Goal: Task Accomplishment & Management: Manage account settings

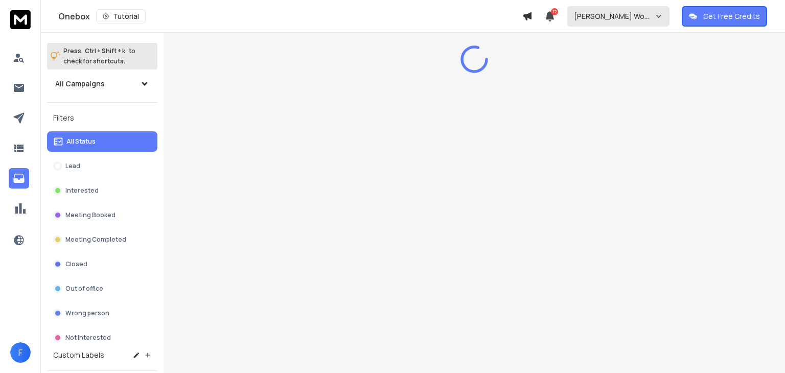
click at [624, 17] on p "[PERSON_NAME] Workspace" at bounding box center [614, 16] width 81 height 10
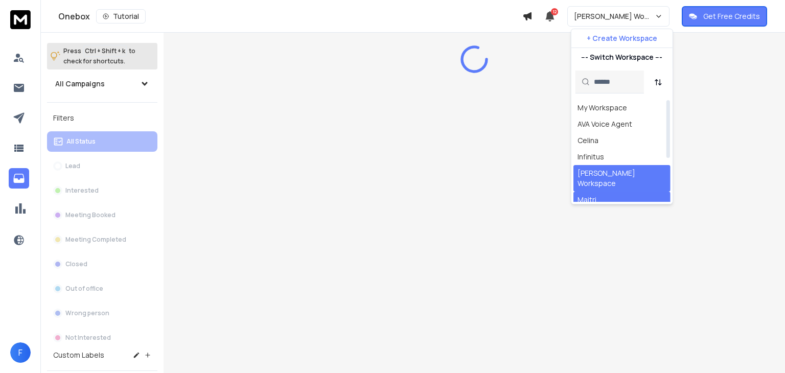
scroll to position [78, 0]
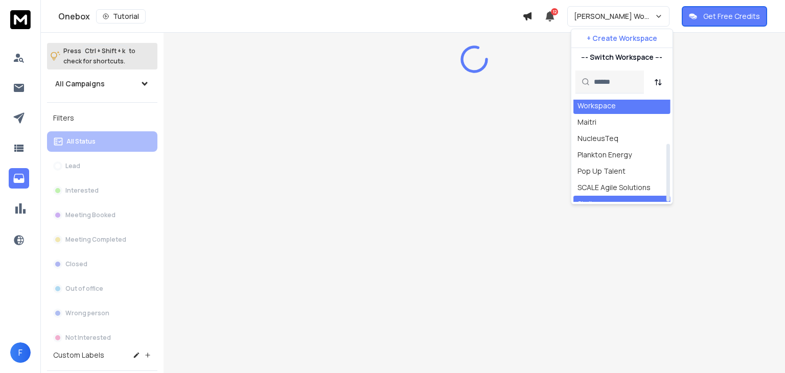
click at [608, 196] on div "Skyline" at bounding box center [622, 204] width 97 height 16
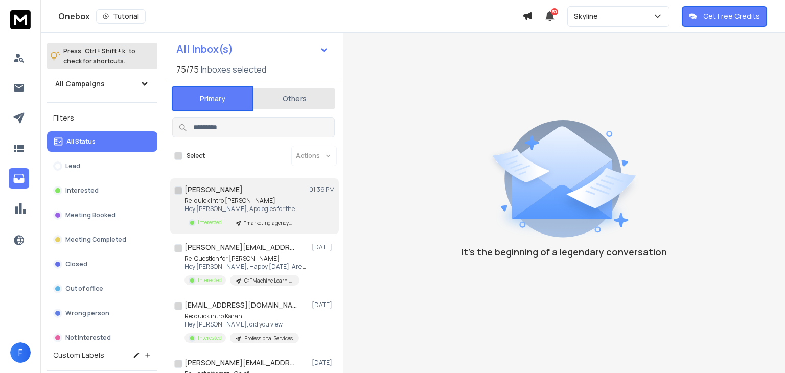
click at [233, 207] on p "Hey [PERSON_NAME], Apologies for the" at bounding box center [242, 209] width 115 height 8
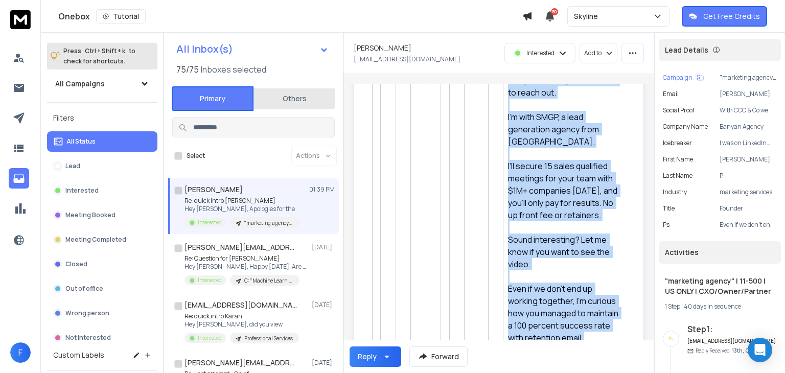
scroll to position [2433, 0]
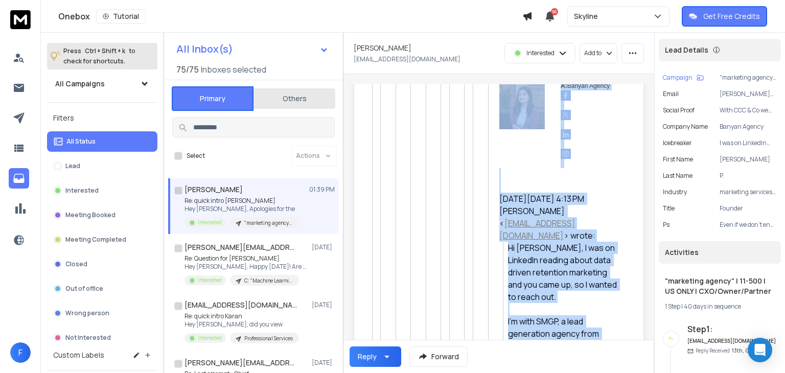
drag, startPoint x: 369, startPoint y: 130, endPoint x: 609, endPoint y: 303, distance: 295.9
copy div "Lo: ipsum dolor Sitamet 48 Consect 7890 : 56:35 ad Elits Doeiusm temp: Incidid …"
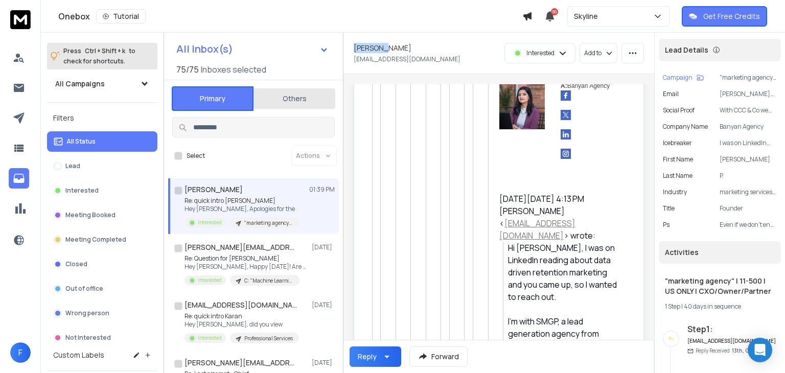
drag, startPoint x: 348, startPoint y: 50, endPoint x: 381, endPoint y: 48, distance: 33.3
click at [381, 48] on div "[PERSON_NAME] [PERSON_NAME] [EMAIL_ADDRESS][DOMAIN_NAME] Interested Add to Inte…" at bounding box center [499, 53] width 311 height 41
copy h1 "[PERSON_NAME]"
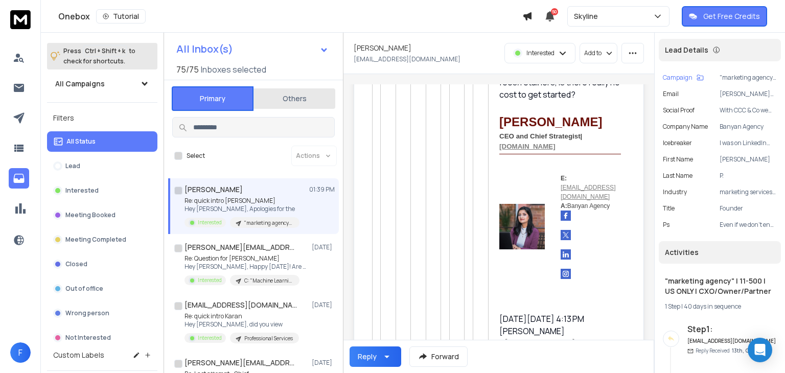
drag, startPoint x: 503, startPoint y: 283, endPoint x: 527, endPoint y: 255, distance: 37.4
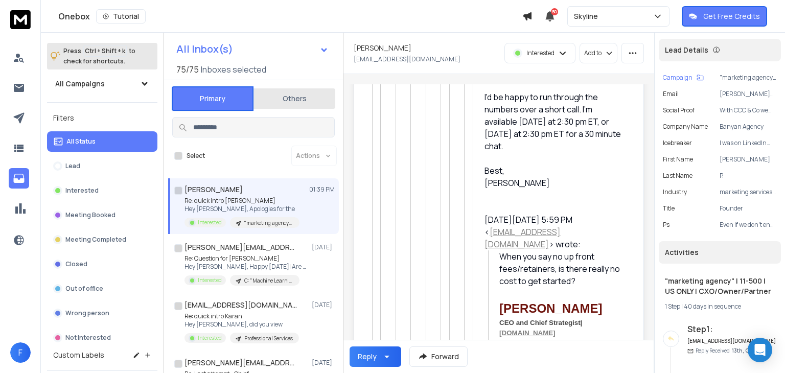
drag, startPoint x: 527, startPoint y: 255, endPoint x: 378, endPoint y: 139, distance: 188.7
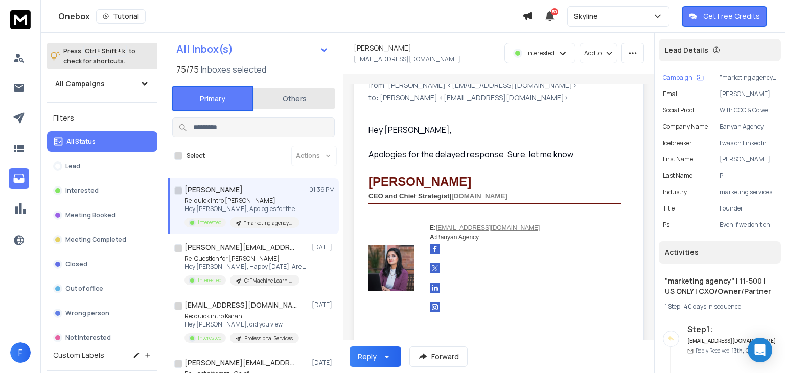
scroll to position [0, 0]
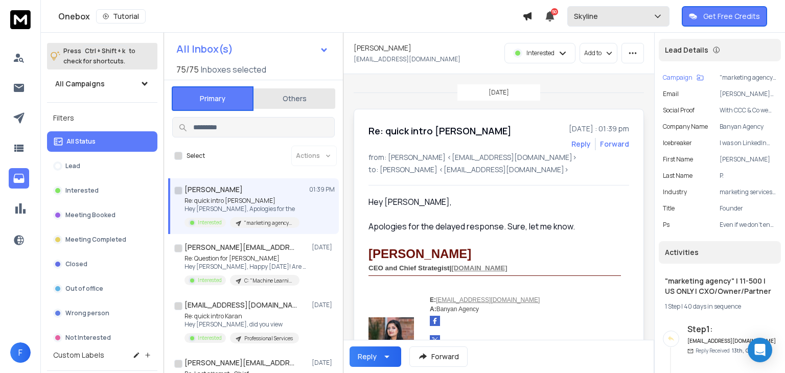
click at [636, 6] on button "Skyline" at bounding box center [618, 16] width 102 height 20
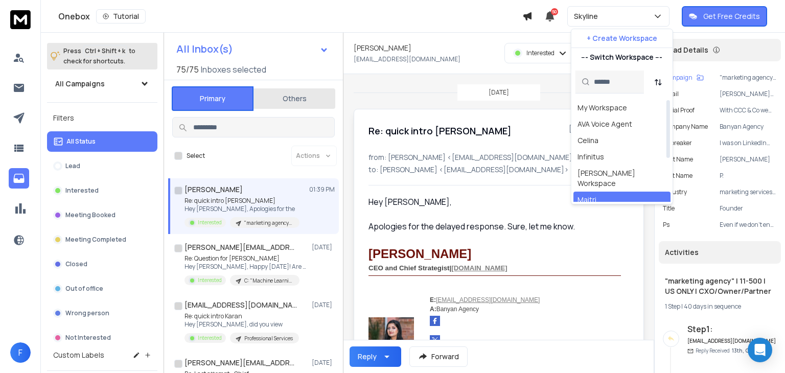
click at [612, 192] on div "Maitri" at bounding box center [622, 200] width 97 height 16
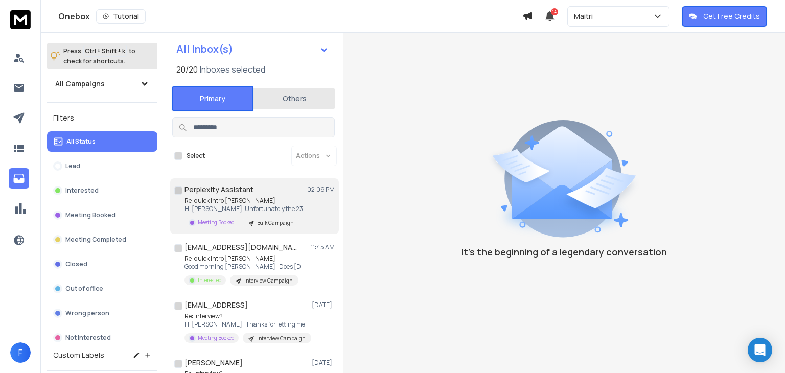
click at [269, 213] on p "Hi Julie, Unfortunately the 23rd" at bounding box center [246, 209] width 123 height 8
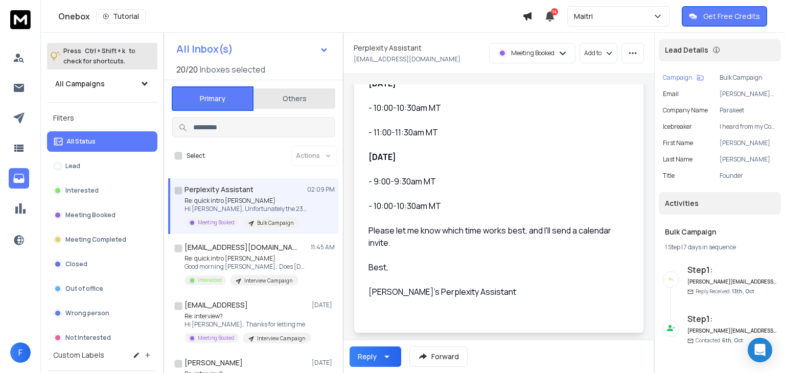
scroll to position [344, 0]
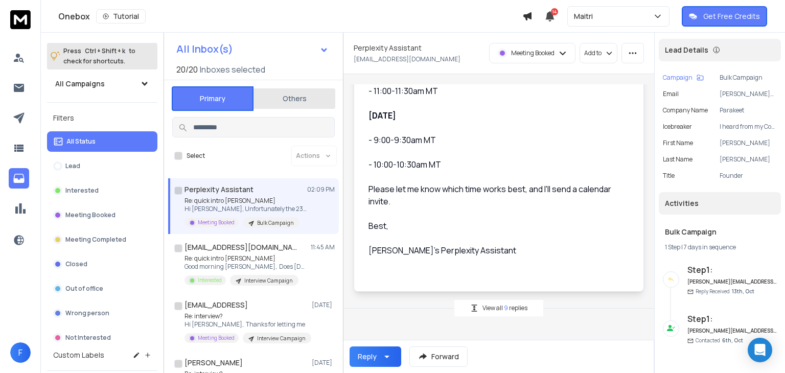
click at [496, 306] on p "View all 9 replies" at bounding box center [505, 308] width 45 height 8
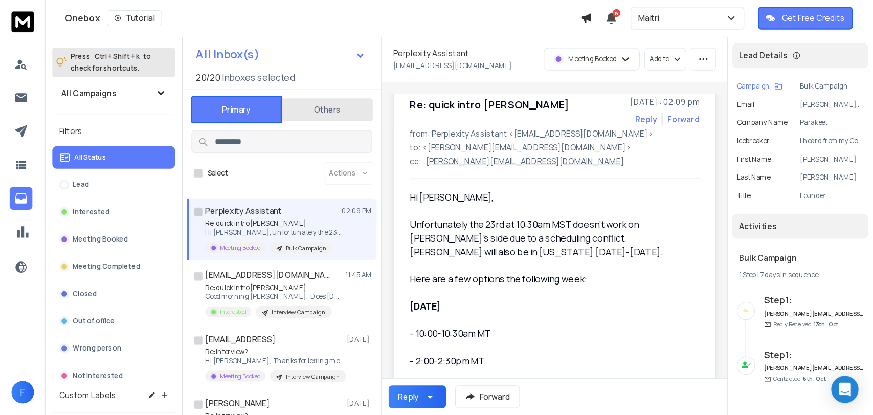
scroll to position [0, 0]
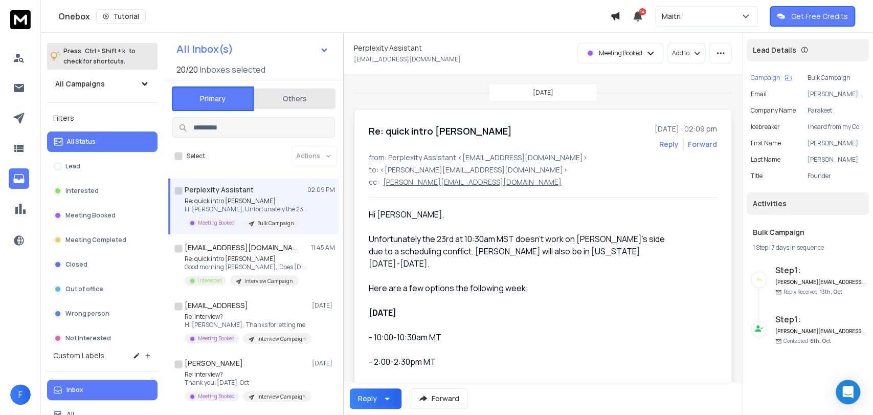
click at [393, 242] on p "Unfortunately the 23rd at 10:30am MST doesn't work on Jowanza's side due to a s…" at bounding box center [518, 251] width 299 height 37
